Goal: Task Accomplishment & Management: Manage account settings

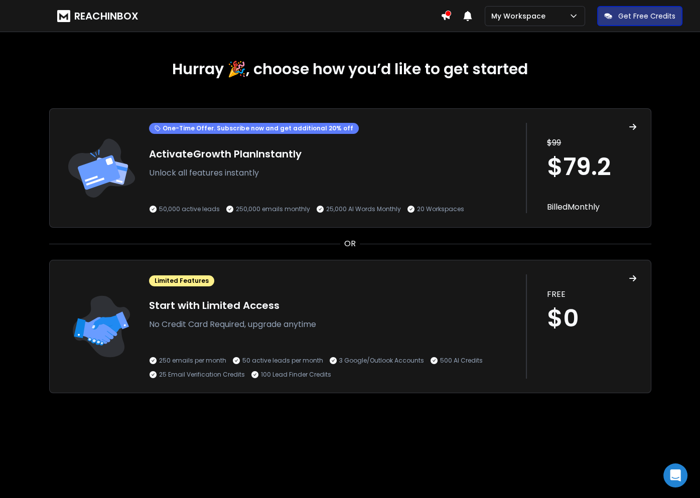
click at [109, 22] on h1 "REACHINBOX" at bounding box center [106, 16] width 64 height 14
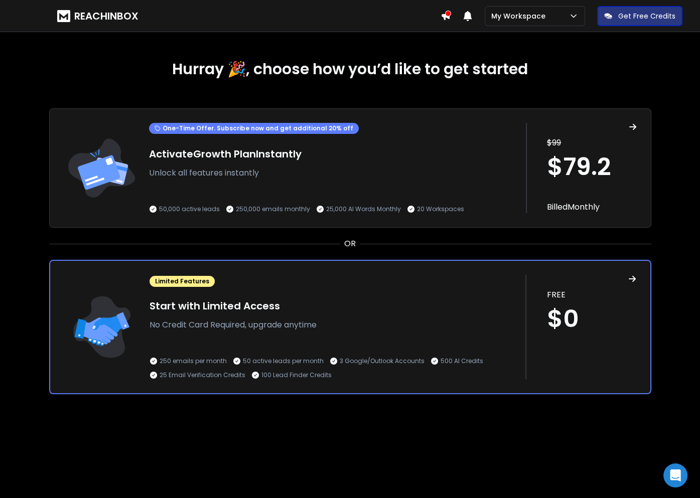
click at [456, 320] on p "No Credit Card Required, upgrade anytime" at bounding box center [333, 325] width 366 height 12
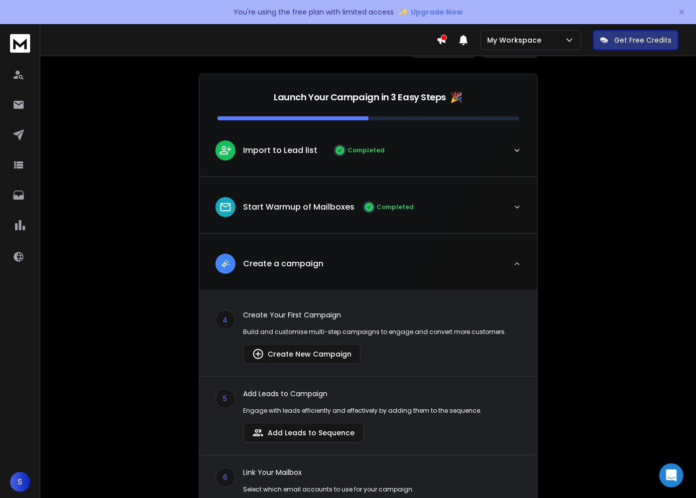
scroll to position [103, 0]
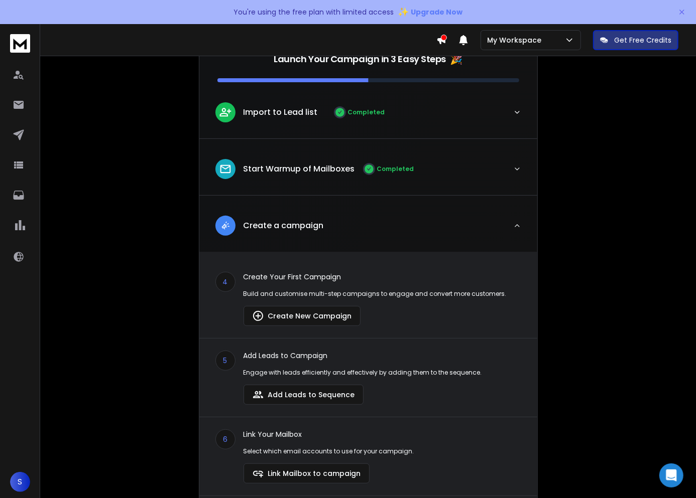
click at [426, 168] on button "Start Warmup of Mailboxes Completed" at bounding box center [368, 173] width 338 height 44
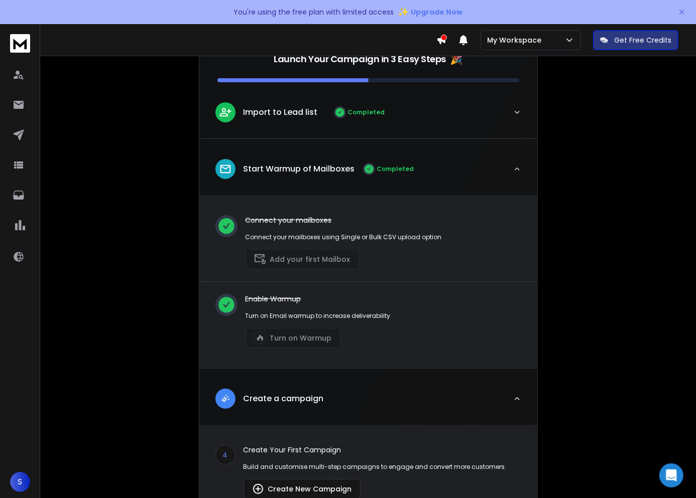
click at [517, 170] on icon "button" at bounding box center [517, 169] width 8 height 8
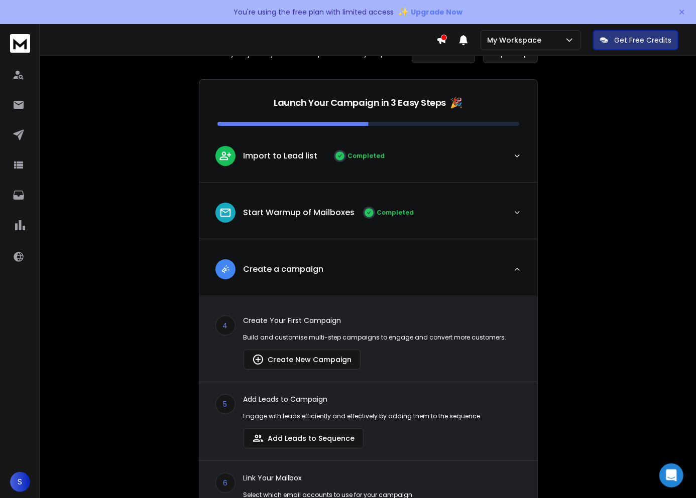
scroll to position [34, 0]
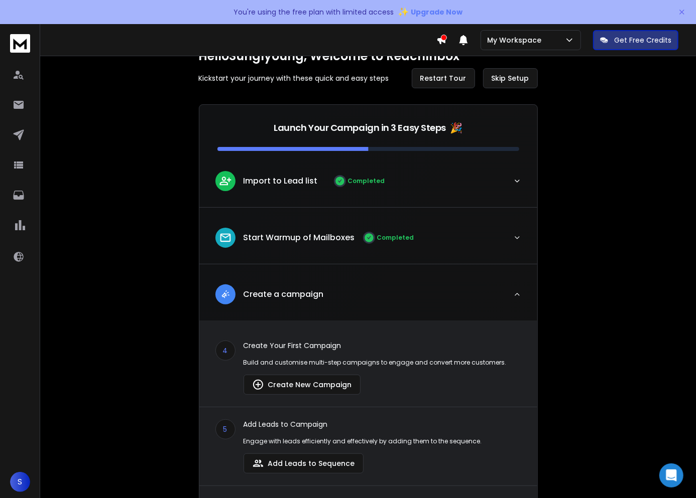
click at [427, 178] on button "Import to Lead list Completed" at bounding box center [368, 185] width 338 height 44
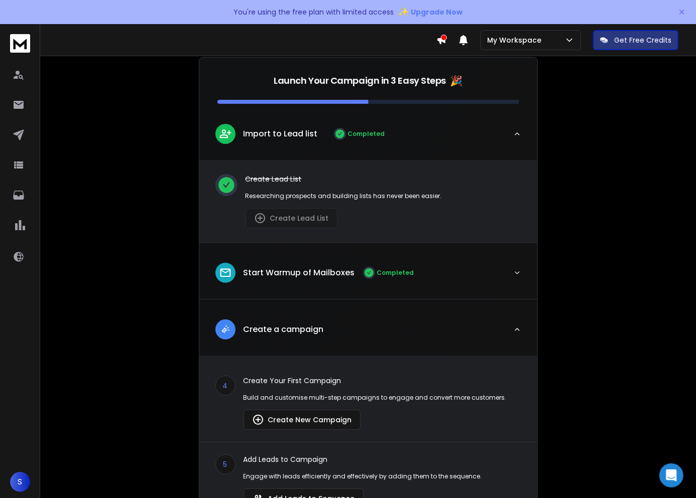
scroll to position [138, 0]
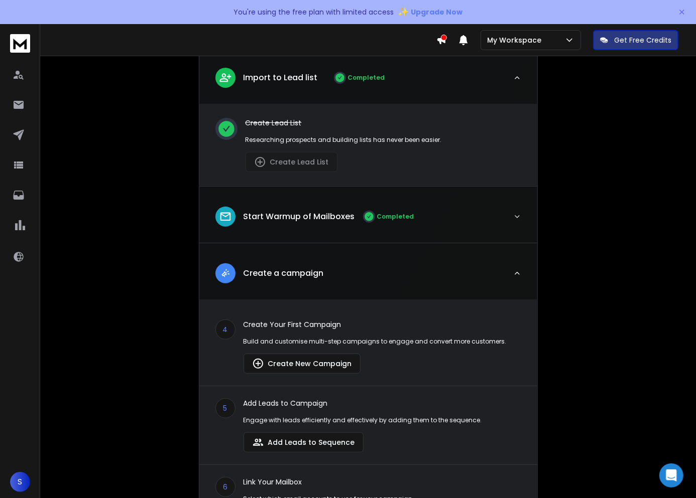
click at [448, 214] on button "Start Warmup of Mailboxes Completed" at bounding box center [368, 221] width 338 height 44
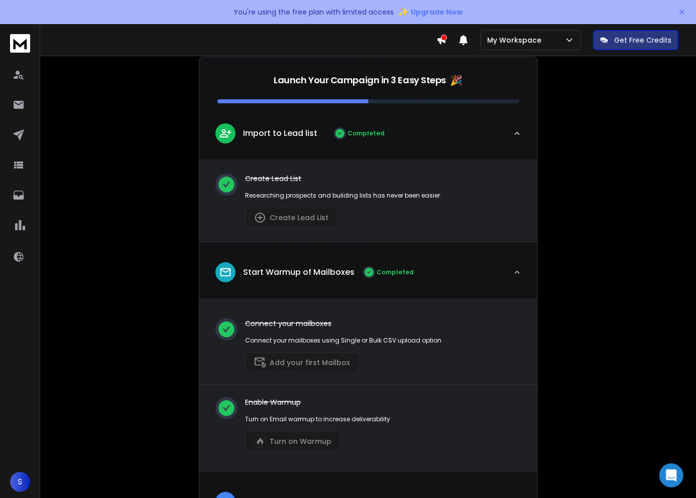
scroll to position [0, 0]
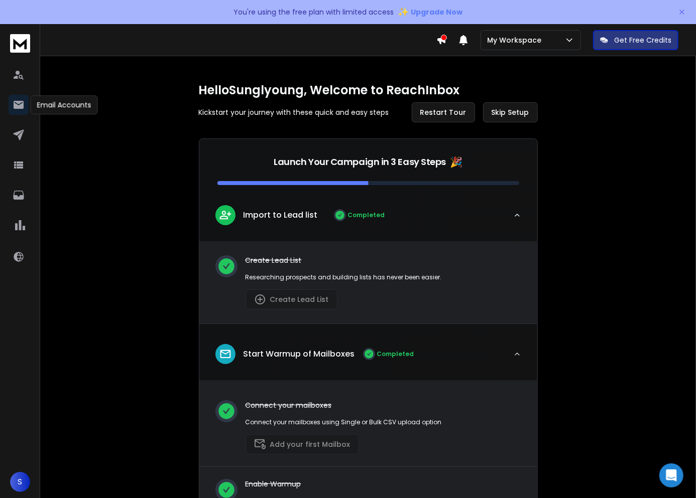
click at [21, 101] on icon at bounding box center [19, 105] width 10 height 8
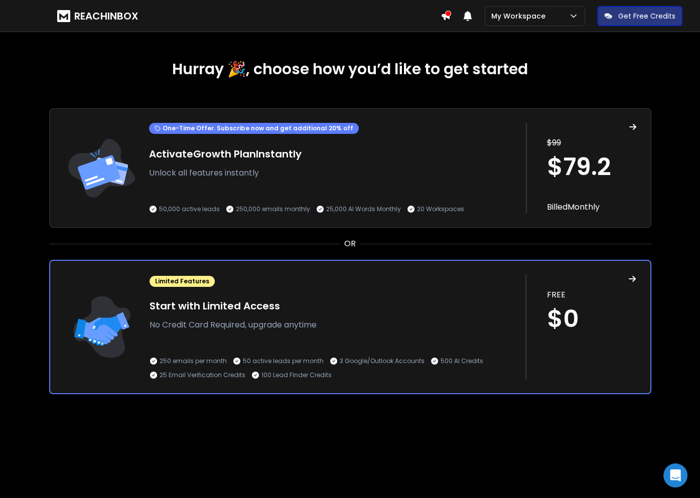
click at [431, 285] on div "Limited Features" at bounding box center [333, 281] width 366 height 12
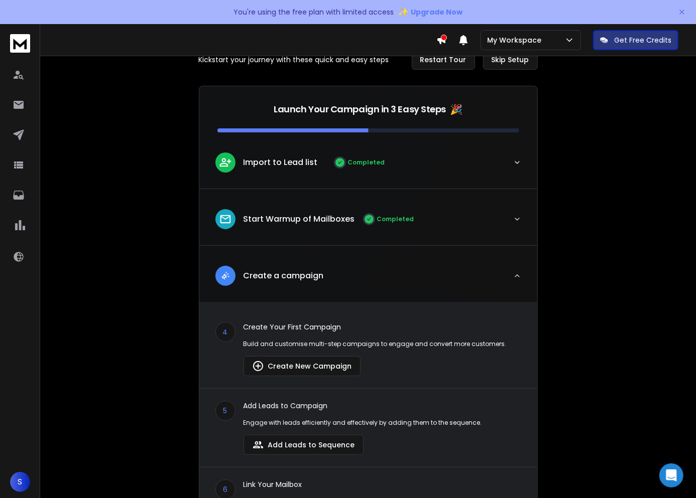
scroll to position [41, 0]
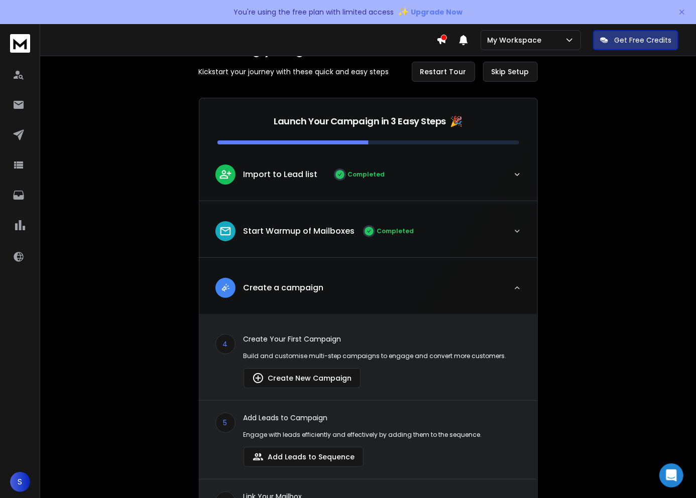
click at [515, 233] on icon "button" at bounding box center [517, 231] width 8 height 8
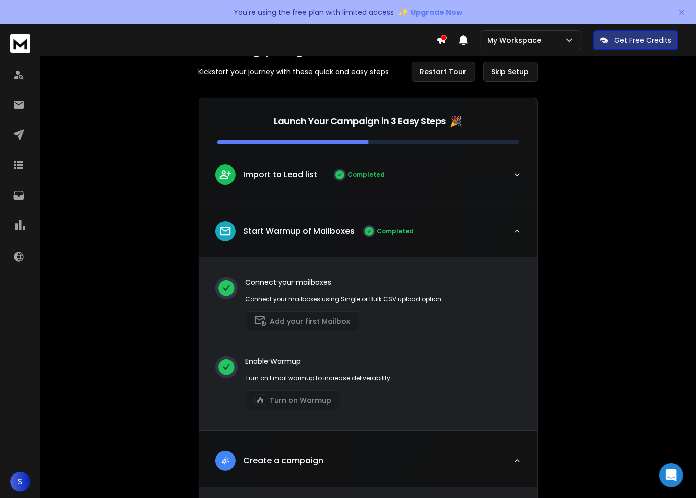
click at [516, 176] on icon "button" at bounding box center [517, 175] width 8 height 8
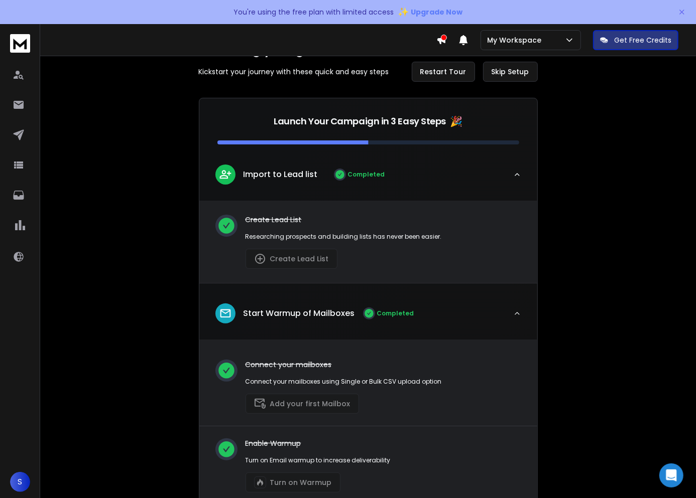
click at [296, 258] on div "Create Lead List" at bounding box center [383, 259] width 276 height 20
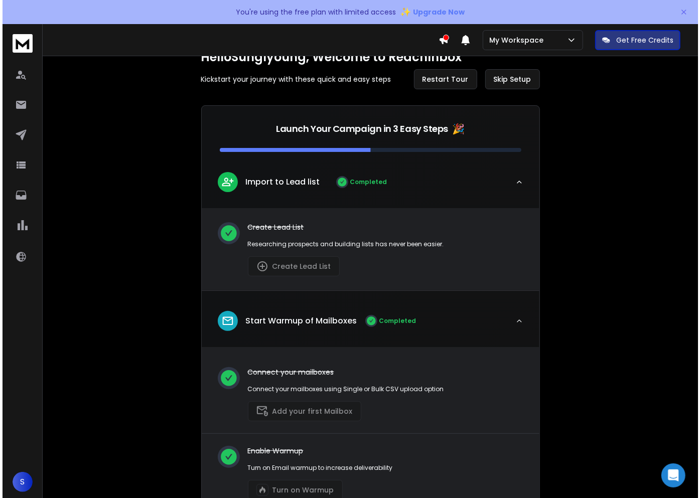
scroll to position [0, 0]
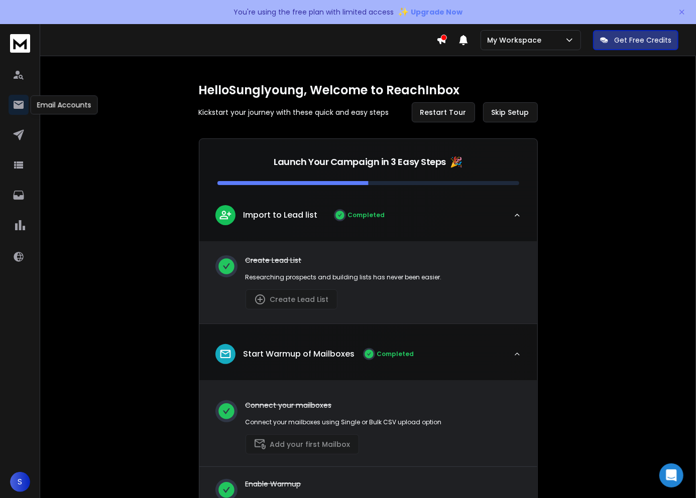
click at [11, 95] on link at bounding box center [19, 105] width 20 height 20
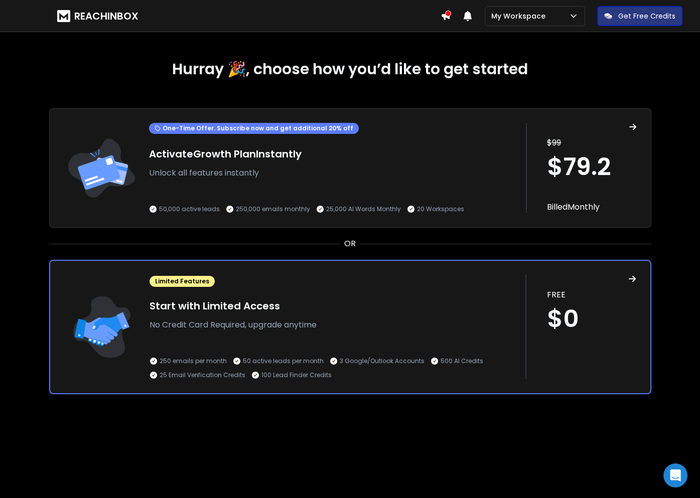
click at [375, 352] on div "Limited Features Start with Limited Access No Credit Card Required, upgrade any…" at bounding box center [333, 327] width 366 height 104
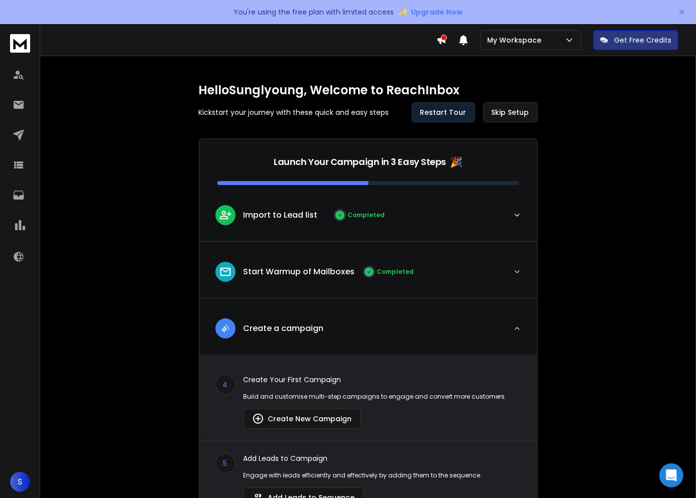
click at [444, 118] on button "Restart Tour" at bounding box center [443, 112] width 63 height 20
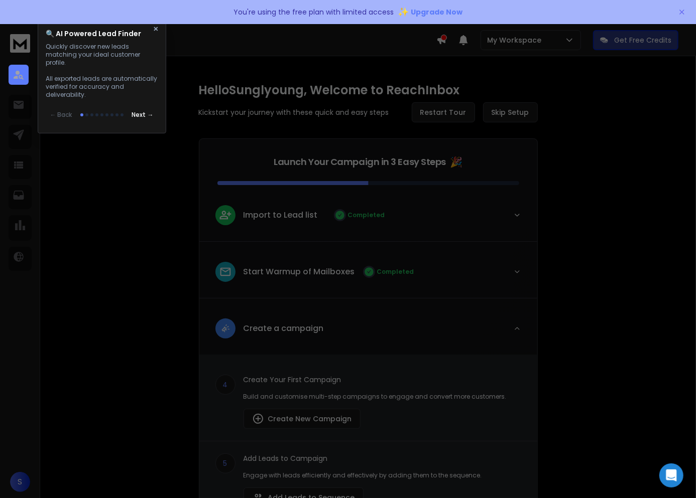
click at [160, 127] on div "🔍 AI Powered Lead Finder × Quickly discover new leads matching your ideal custo…" at bounding box center [102, 76] width 128 height 113
click at [152, 119] on button "Next →" at bounding box center [143, 115] width 30 height 20
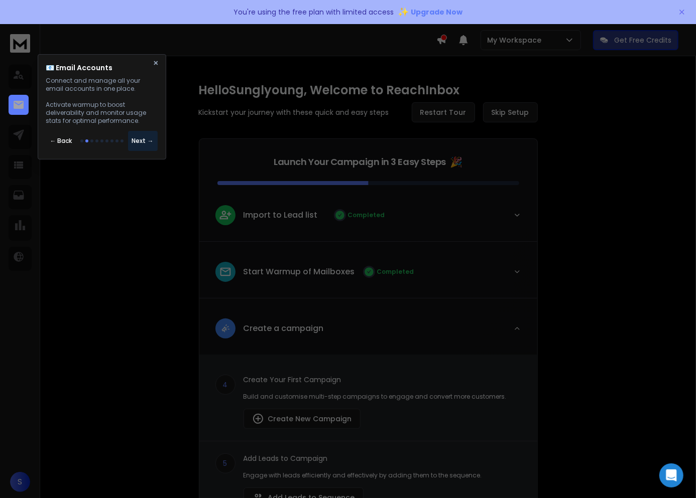
click at [148, 145] on button "Next →" at bounding box center [143, 141] width 30 height 20
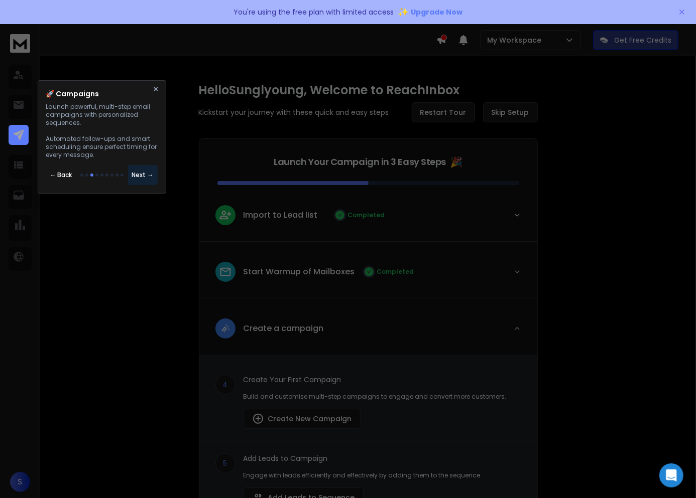
click at [144, 173] on button "Next →" at bounding box center [143, 175] width 30 height 20
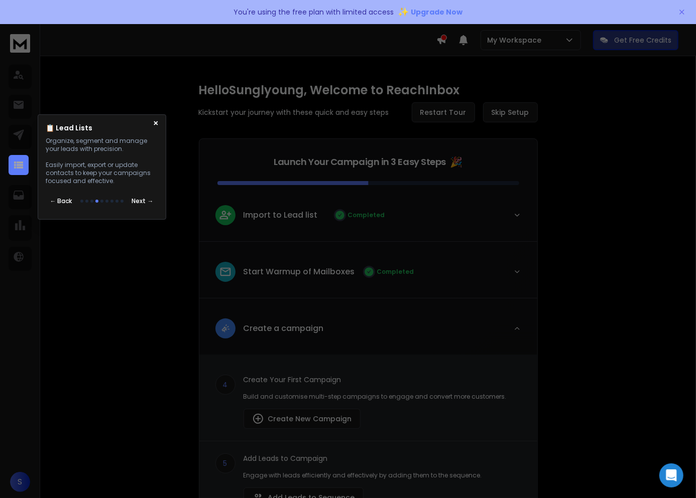
click at [158, 122] on button "×" at bounding box center [156, 123] width 7 height 9
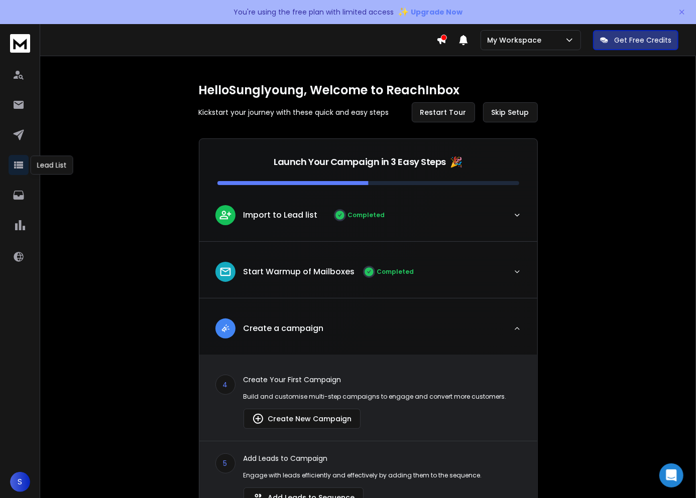
click at [19, 165] on icon at bounding box center [18, 165] width 9 height 7
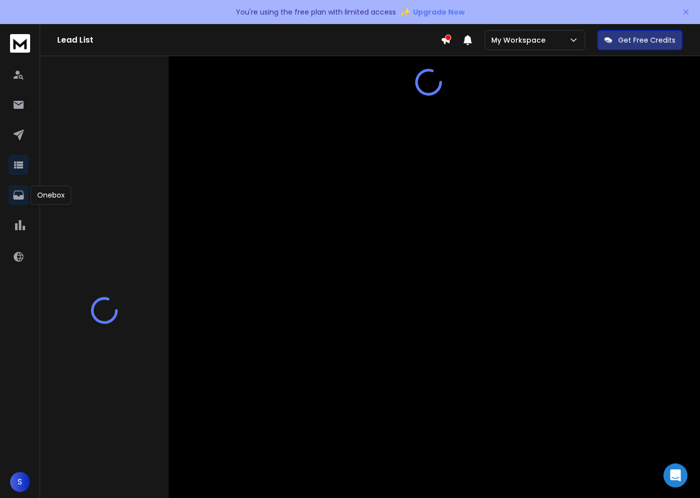
click at [22, 198] on icon at bounding box center [18, 195] width 11 height 9
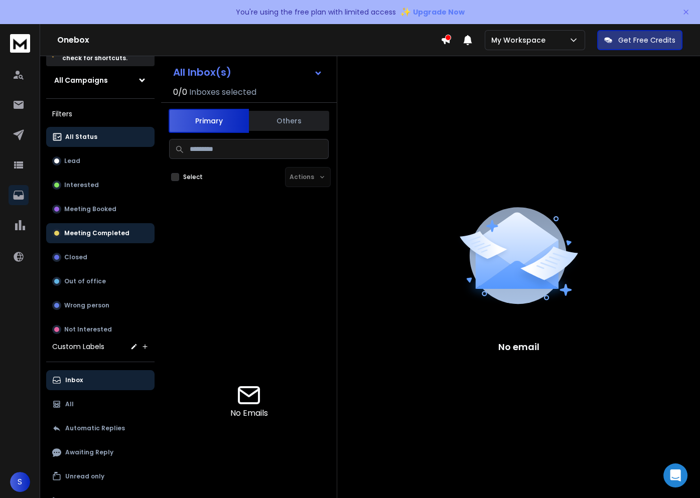
scroll to position [75, 0]
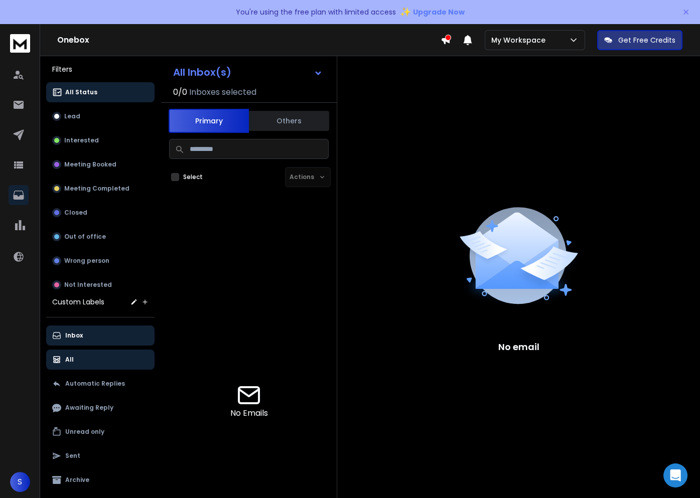
click at [87, 354] on button "All" at bounding box center [100, 360] width 108 height 20
click at [99, 330] on button "Inbox" at bounding box center [100, 336] width 108 height 20
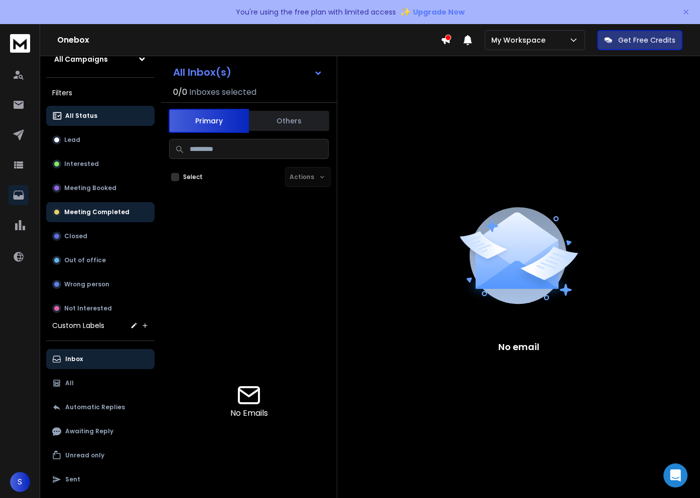
scroll to position [0, 0]
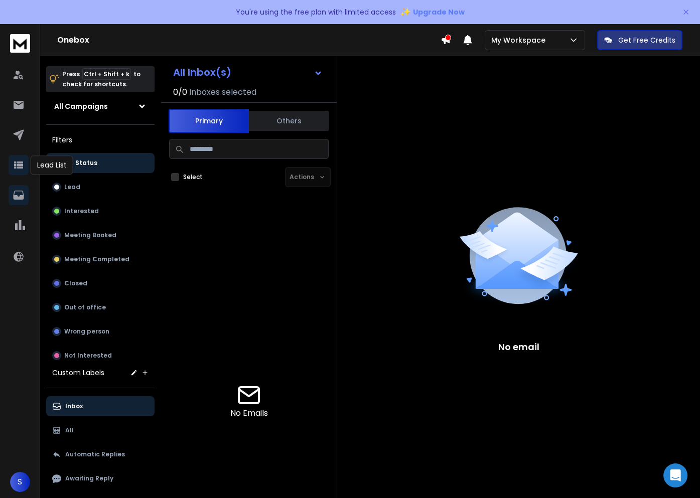
click at [23, 167] on icon at bounding box center [19, 165] width 12 height 12
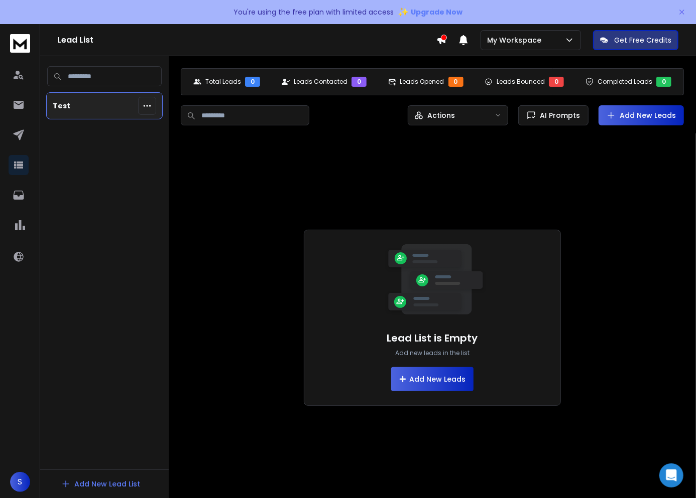
click at [94, 110] on div "Test" at bounding box center [104, 105] width 116 height 27
click at [16, 80] on icon at bounding box center [19, 75] width 12 height 12
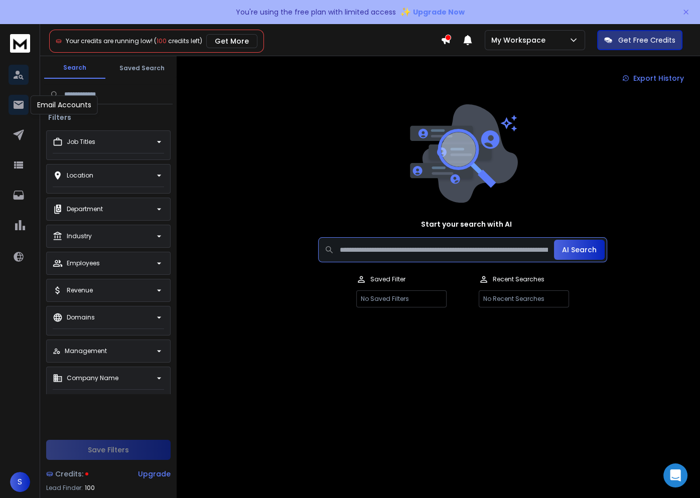
click at [20, 101] on icon at bounding box center [19, 105] width 10 height 8
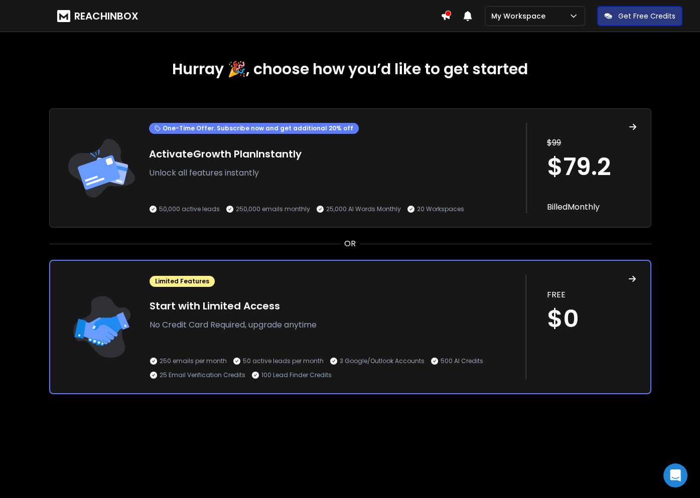
click at [367, 302] on h1 "Start with Limited Access" at bounding box center [333, 306] width 366 height 14
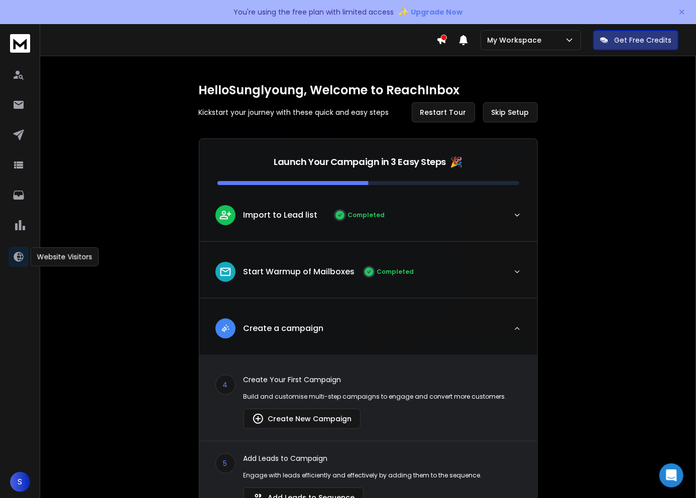
click at [18, 256] on icon at bounding box center [19, 257] width 12 height 12
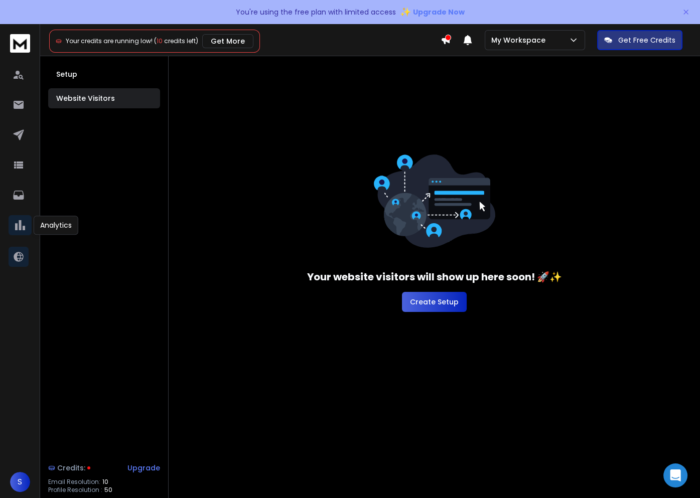
click at [16, 225] on icon at bounding box center [20, 225] width 10 height 10
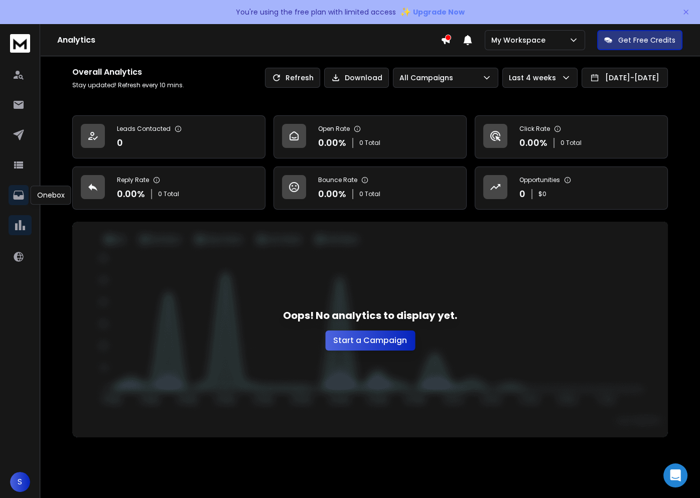
click at [19, 199] on icon at bounding box center [18, 195] width 11 height 9
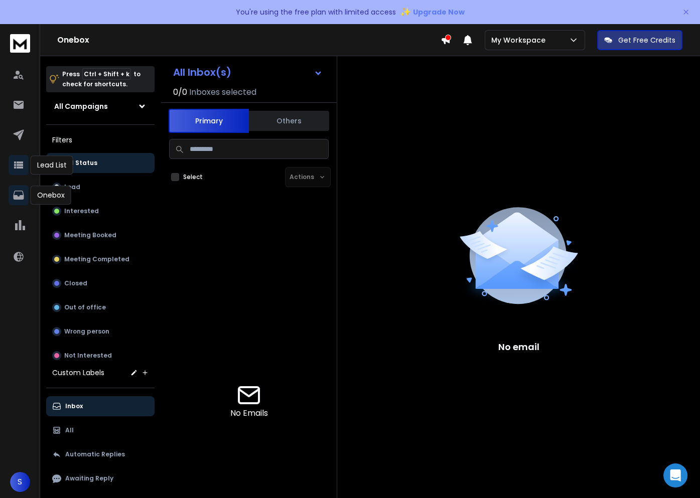
click at [18, 166] on icon at bounding box center [19, 165] width 12 height 12
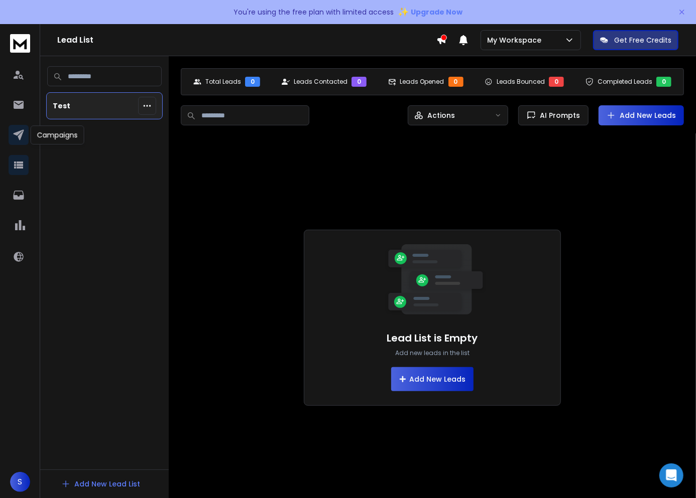
click at [28, 140] on link at bounding box center [19, 135] width 20 height 20
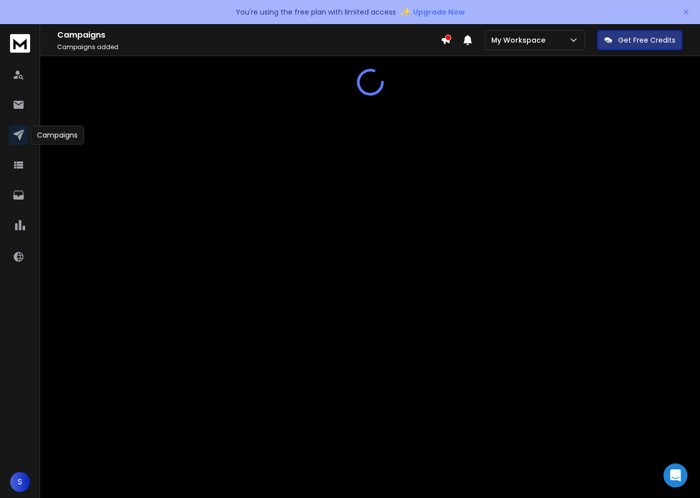
click at [24, 139] on icon at bounding box center [19, 135] width 12 height 12
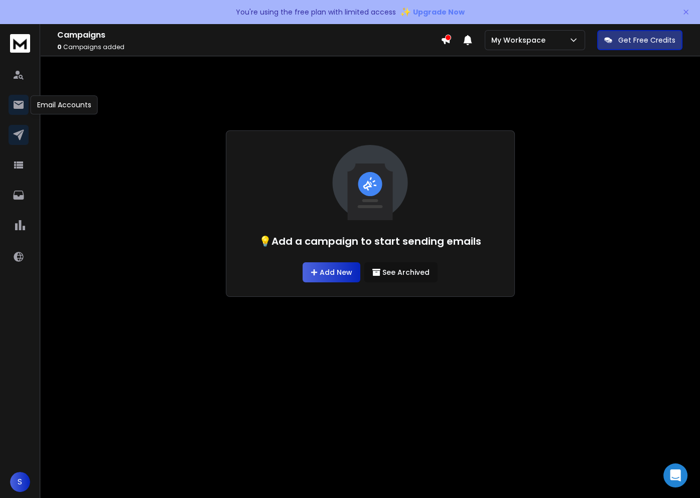
click at [27, 103] on link at bounding box center [19, 105] width 20 height 20
click at [18, 45] on img at bounding box center [20, 43] width 20 height 19
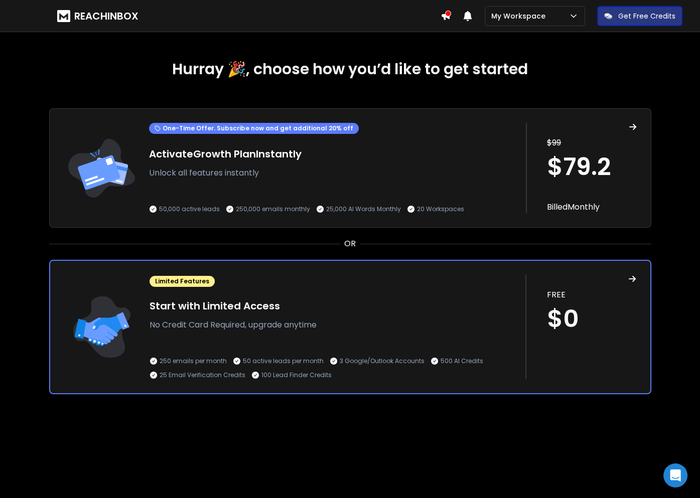
click at [361, 308] on h1 "Start with Limited Access" at bounding box center [333, 306] width 366 height 14
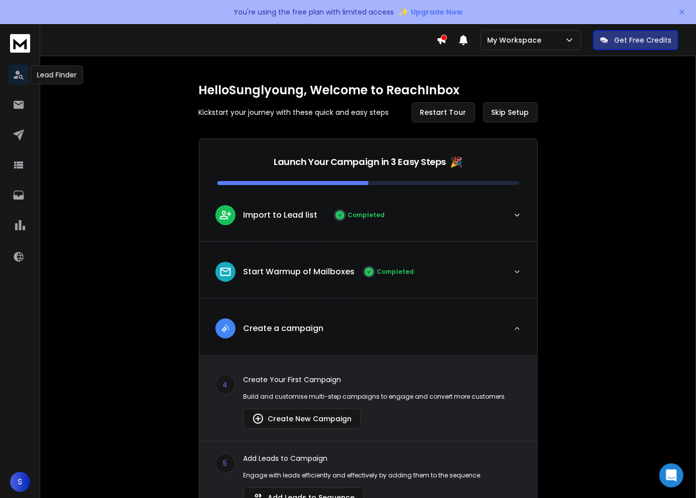
click at [20, 82] on link at bounding box center [19, 75] width 20 height 20
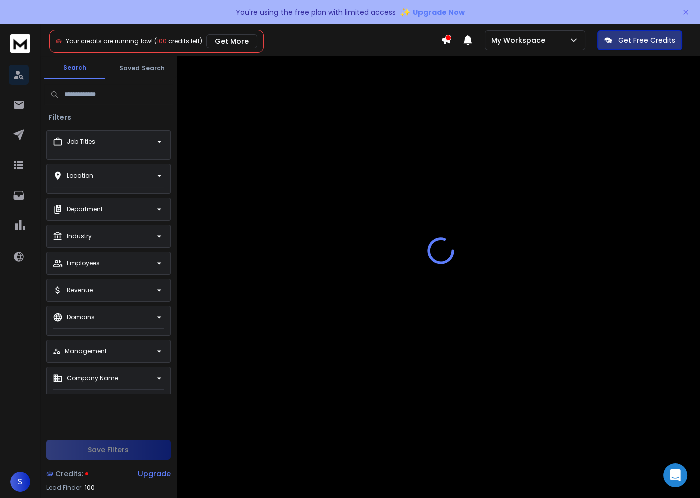
click at [20, 118] on div at bounding box center [20, 107] width 23 height 24
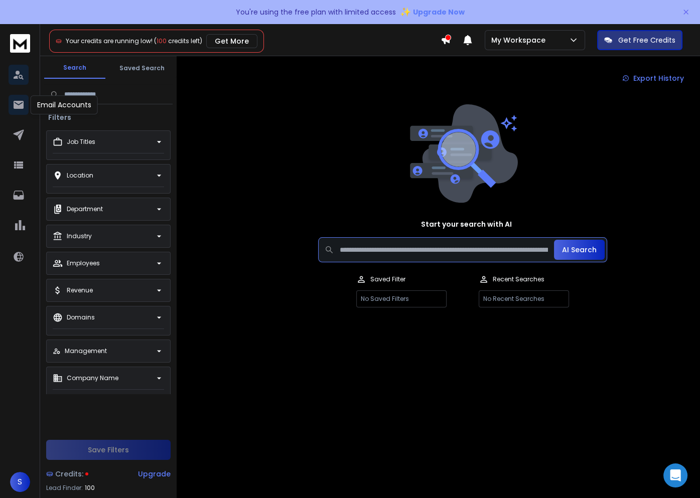
click at [18, 107] on icon at bounding box center [19, 105] width 10 height 8
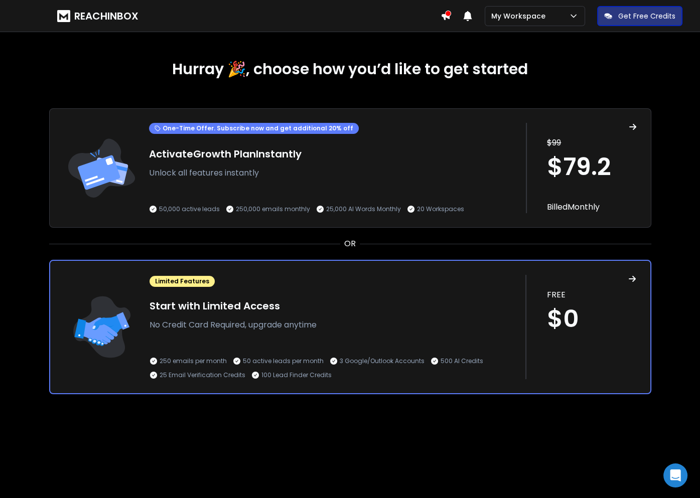
click at [264, 329] on p "No Credit Card Required, upgrade anytime" at bounding box center [333, 325] width 366 height 12
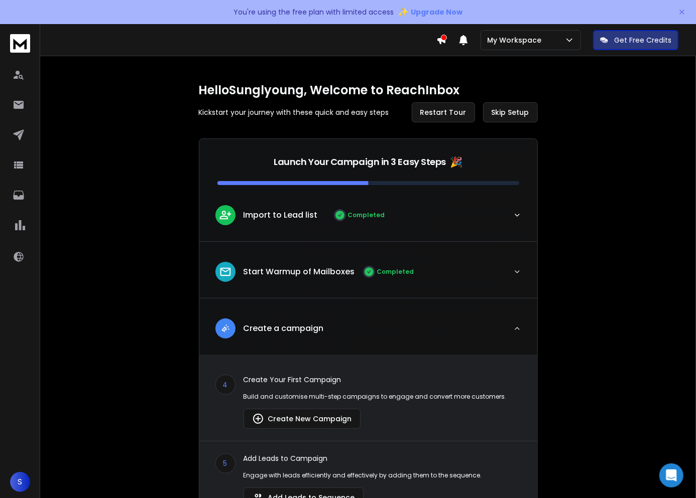
click at [419, 266] on button "Start Warmup of Mailboxes Completed" at bounding box center [368, 276] width 338 height 44
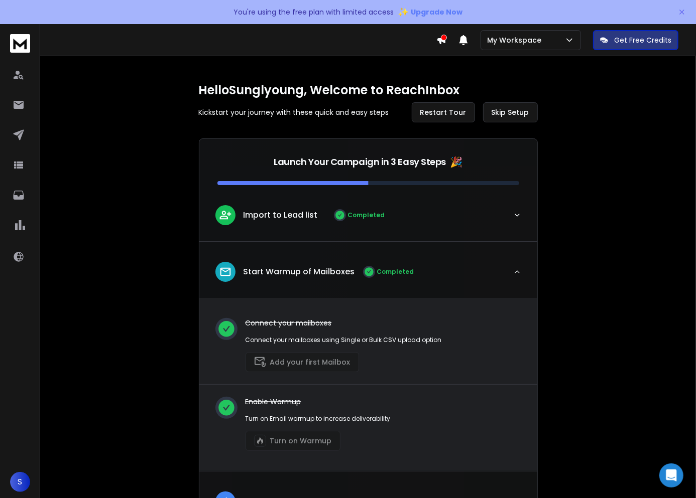
click at [433, 221] on button "Import to Lead list Completed" at bounding box center [368, 219] width 338 height 44
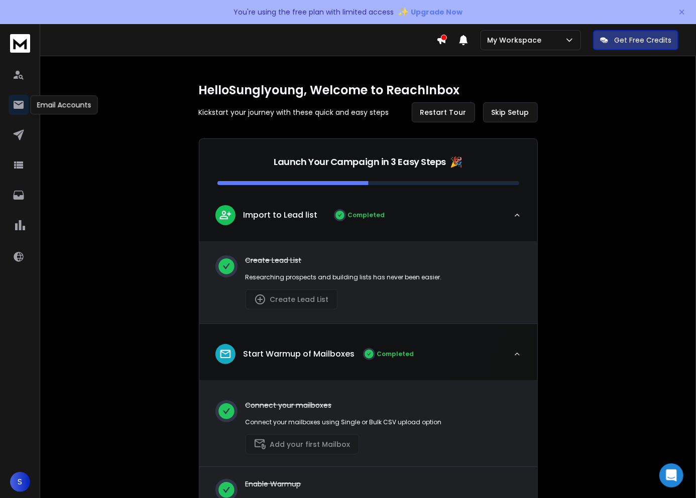
click at [24, 105] on icon at bounding box center [19, 105] width 12 height 12
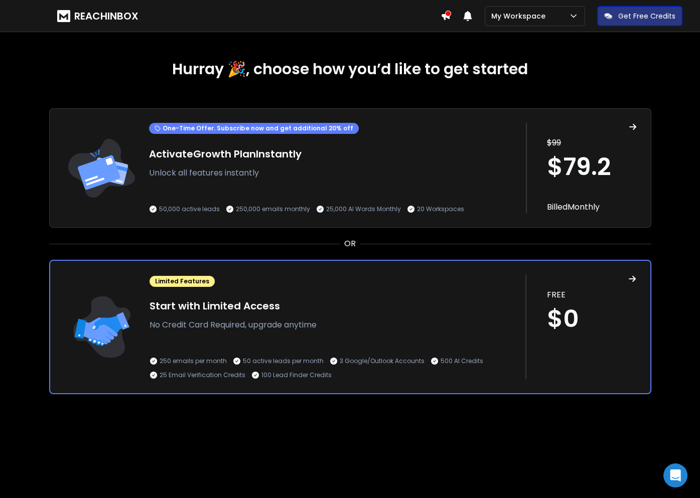
click at [615, 280] on div at bounding box center [591, 279] width 89 height 8
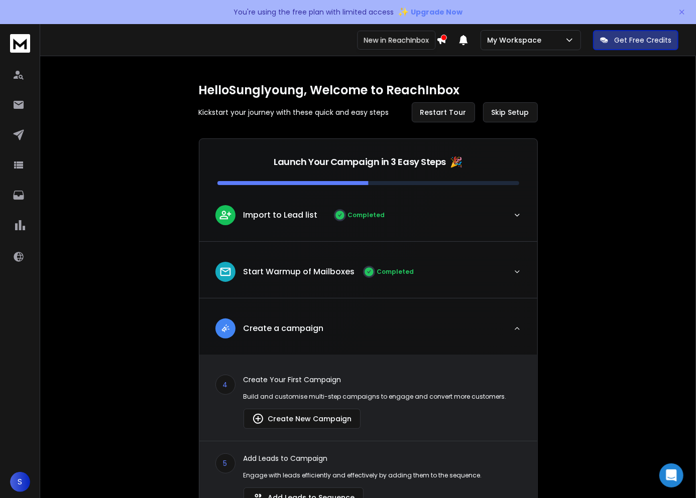
click at [446, 36] on div at bounding box center [444, 38] width 6 height 6
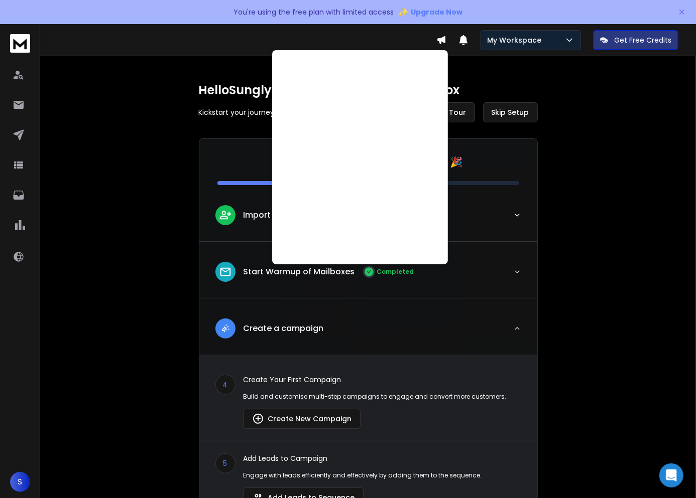
click at [537, 40] on p "My Workspace" at bounding box center [516, 40] width 58 height 10
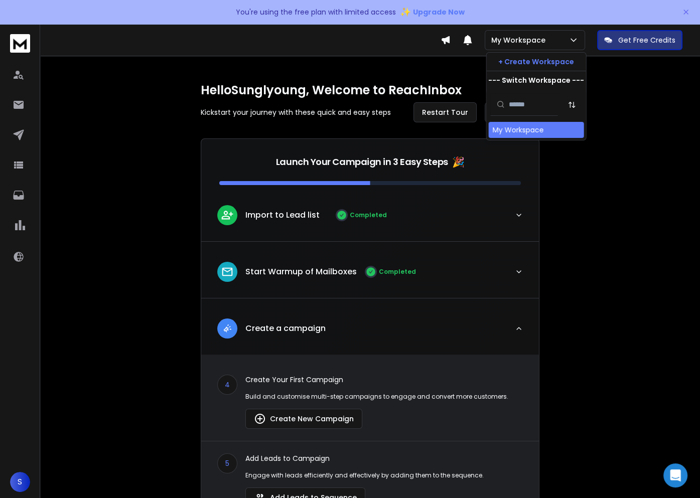
click at [542, 130] on div "My Workspace" at bounding box center [518, 130] width 51 height 10
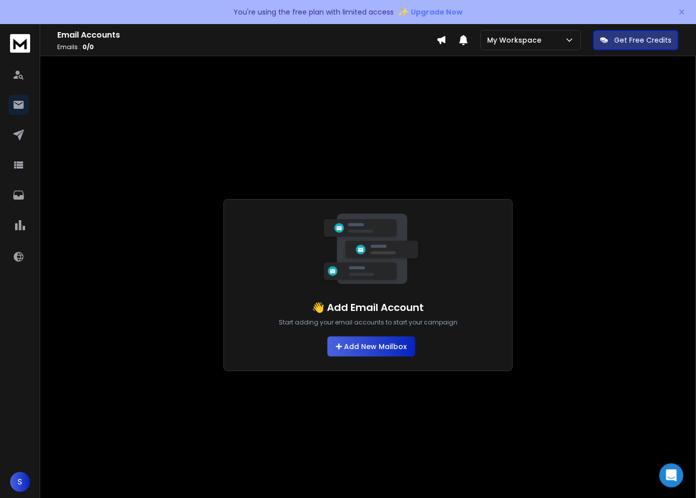
click at [376, 346] on button "Add New Mailbox" at bounding box center [371, 347] width 88 height 20
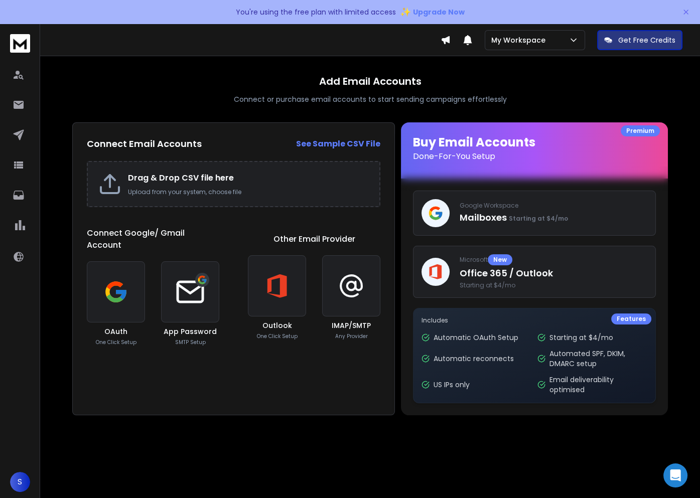
click at [115, 297] on icon at bounding box center [115, 292] width 25 height 30
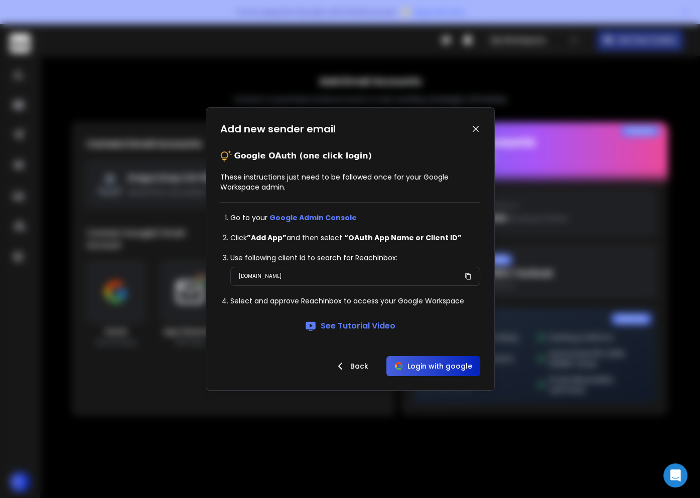
click at [481, 128] on div "Add new sender email Google OAuth (one click login) These instructions just nee…" at bounding box center [350, 249] width 289 height 284
click at [476, 128] on icon at bounding box center [475, 129] width 6 height 6
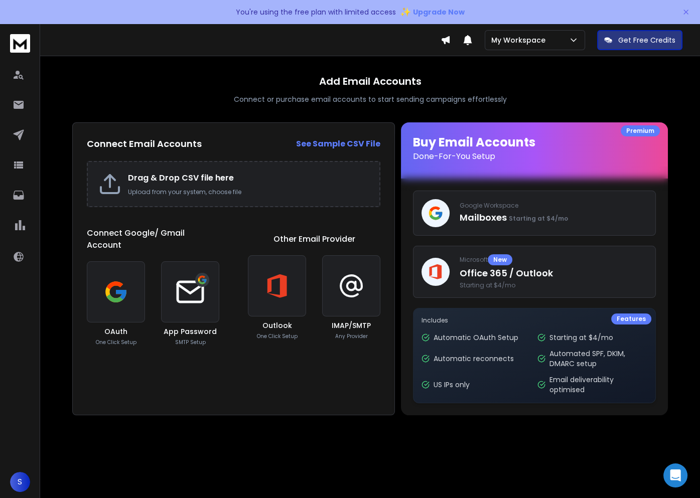
click at [177, 95] on div "Add Email Accounts Connect or purchase email accounts to start sending campaign…" at bounding box center [370, 89] width 660 height 30
click at [490, 220] on p "Mailboxes Starting at $4/mo" at bounding box center [554, 218] width 188 height 14
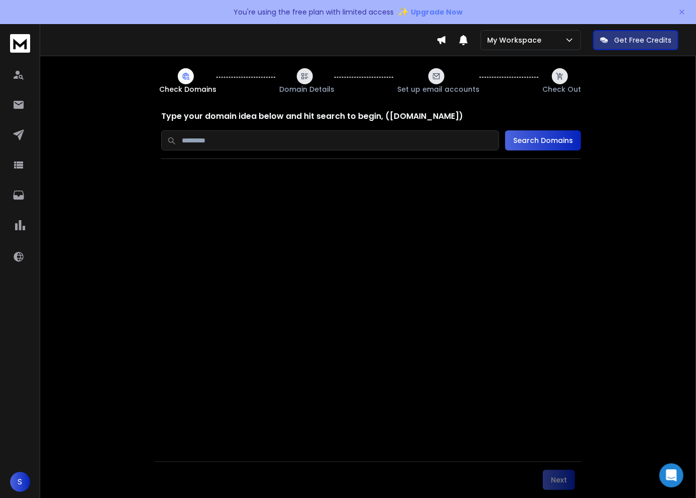
click at [248, 137] on input at bounding box center [330, 140] width 338 height 20
type input "*"
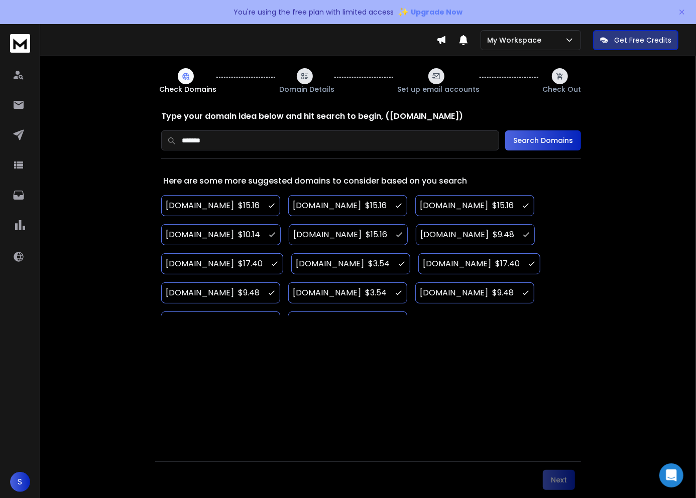
scroll to position [42, 0]
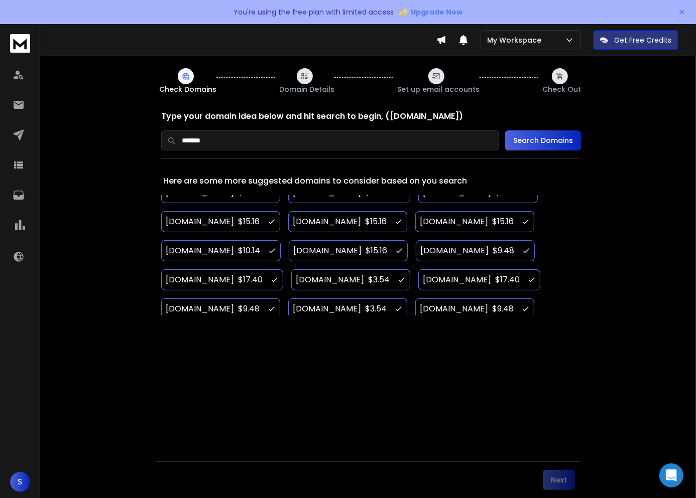
click at [277, 146] on input "*******" at bounding box center [330, 140] width 338 height 20
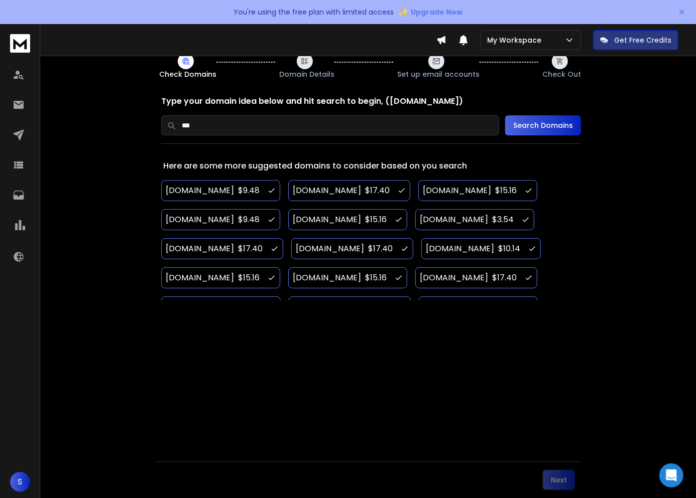
scroll to position [0, 0]
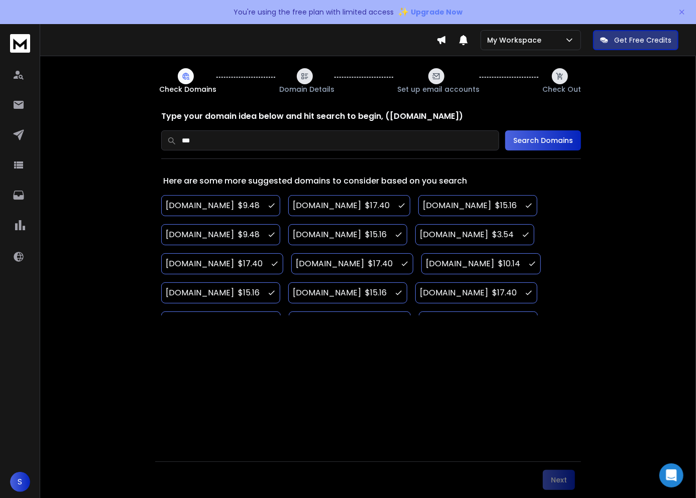
type input "***"
click at [190, 73] on div at bounding box center [186, 76] width 16 height 16
click at [16, 73] on circle at bounding box center [18, 73] width 4 height 4
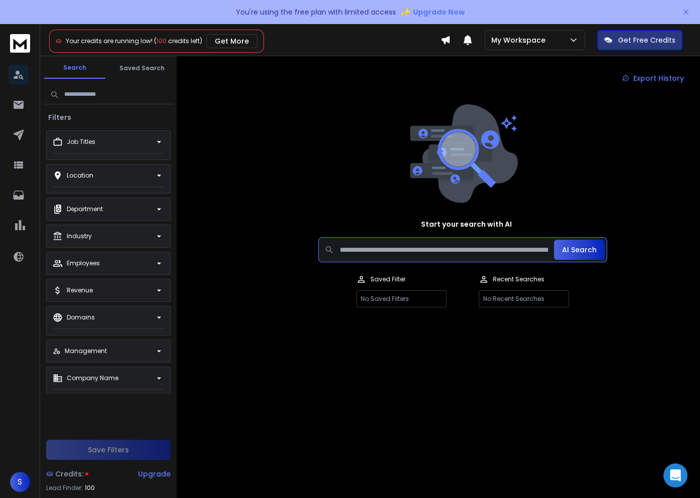
click at [312, 139] on div "Export History Start your search with AI" at bounding box center [463, 148] width 540 height 161
click at [15, 104] on icon at bounding box center [19, 105] width 10 height 8
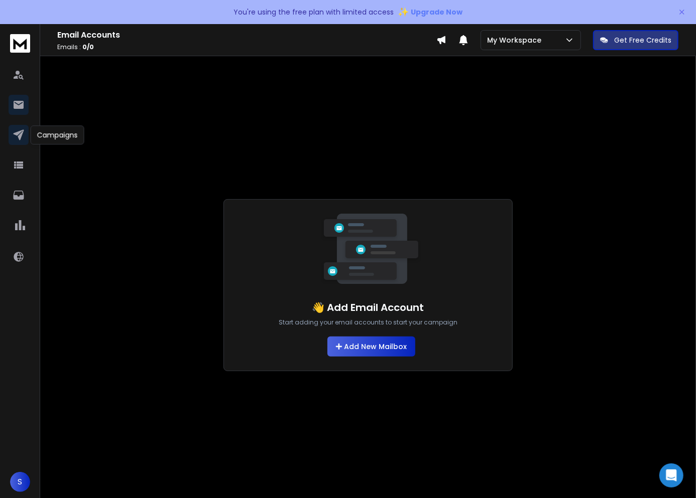
click at [23, 126] on link at bounding box center [19, 135] width 20 height 20
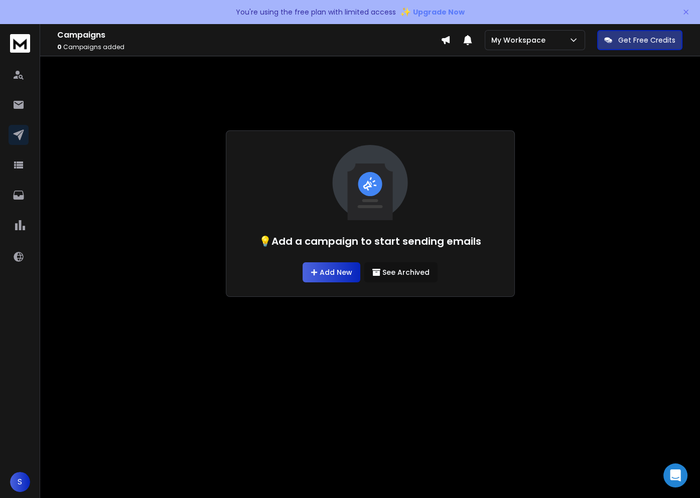
click at [14, 47] on img at bounding box center [20, 43] width 20 height 19
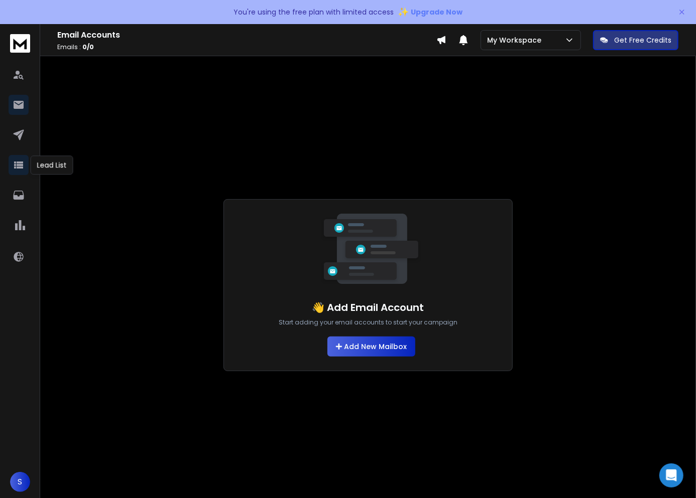
click at [22, 162] on icon at bounding box center [18, 165] width 9 height 7
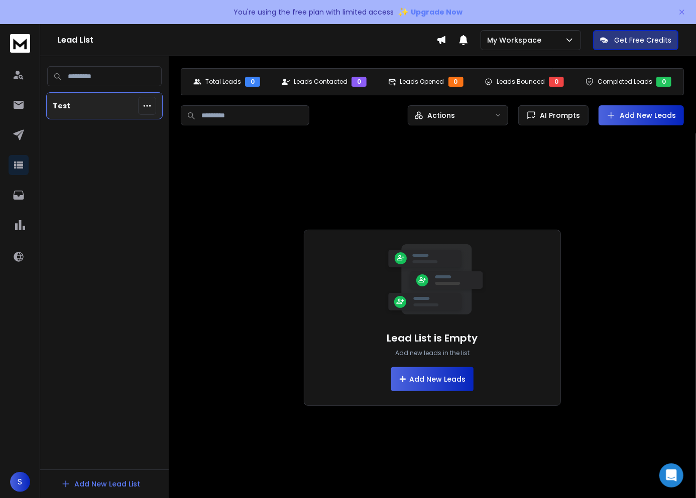
scroll to position [13, 0]
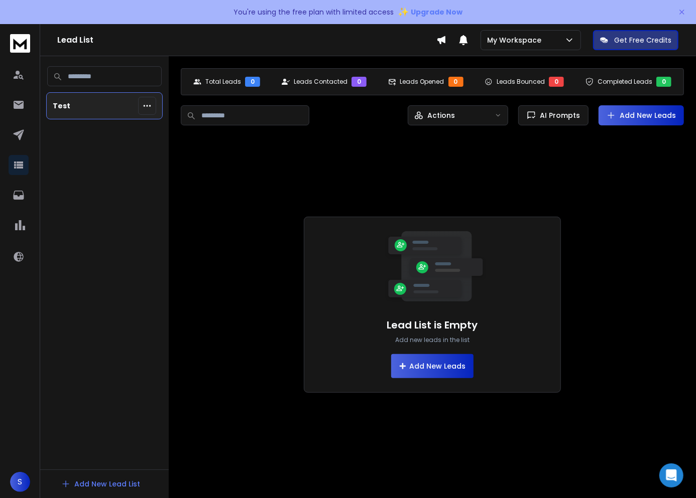
click at [516, 167] on div "Lead List is Empty Add new leads in the list Add New Leads" at bounding box center [432, 304] width 503 height 363
